Goal: Find specific page/section: Find specific page/section

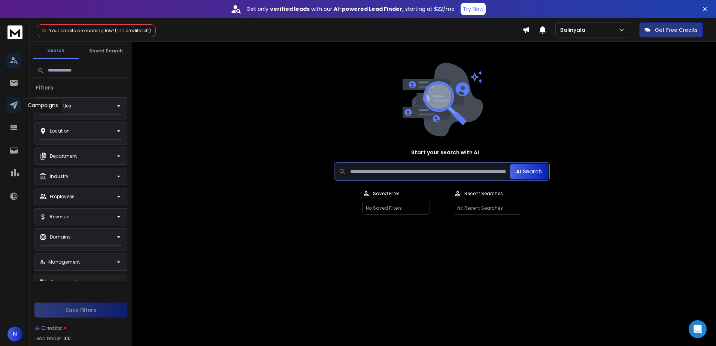
click at [14, 108] on icon at bounding box center [14, 105] width 8 height 8
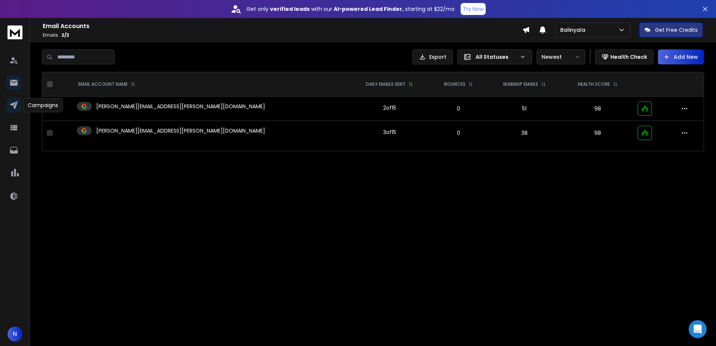
click at [16, 108] on icon at bounding box center [13, 105] width 9 height 9
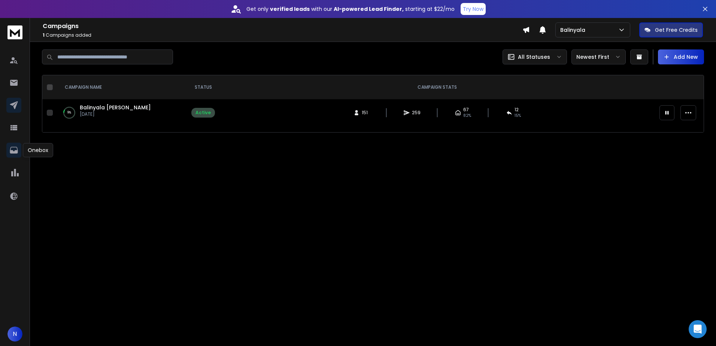
click at [11, 150] on icon at bounding box center [14, 150] width 8 height 7
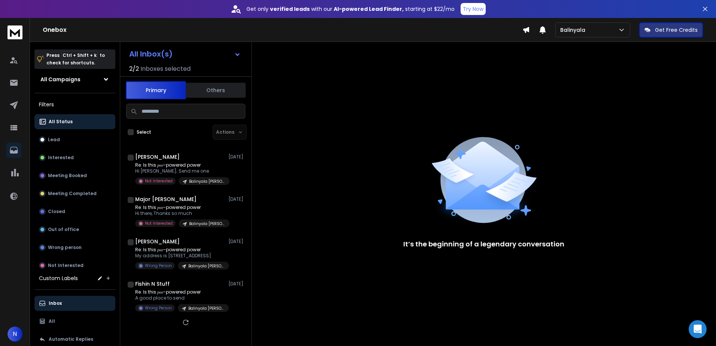
scroll to position [331, 0]
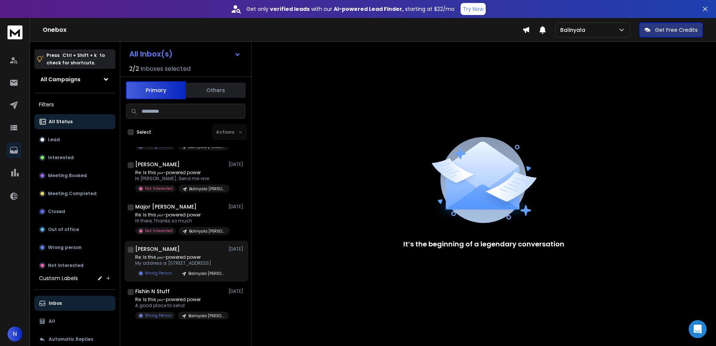
click at [187, 258] on p "Re: Is this 𝑝𝑒𝑒-powered power" at bounding box center [180, 257] width 90 height 6
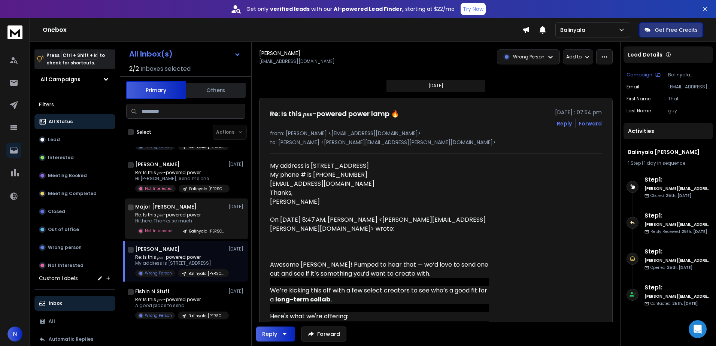
scroll to position [0, 0]
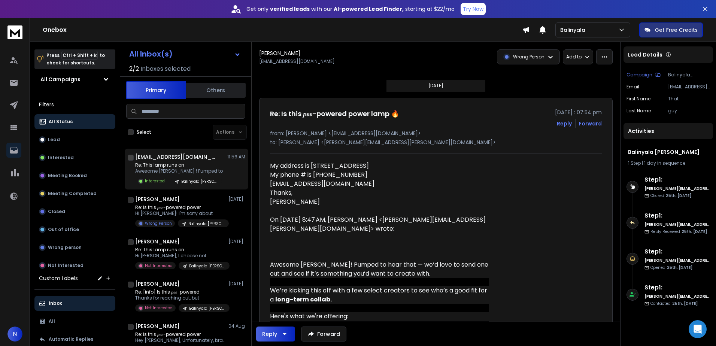
click at [194, 156] on h1 "[EMAIL_ADDRESS][DOMAIN_NAME]" at bounding box center [176, 156] width 82 height 7
